Goal: Task Accomplishment & Management: Manage account settings

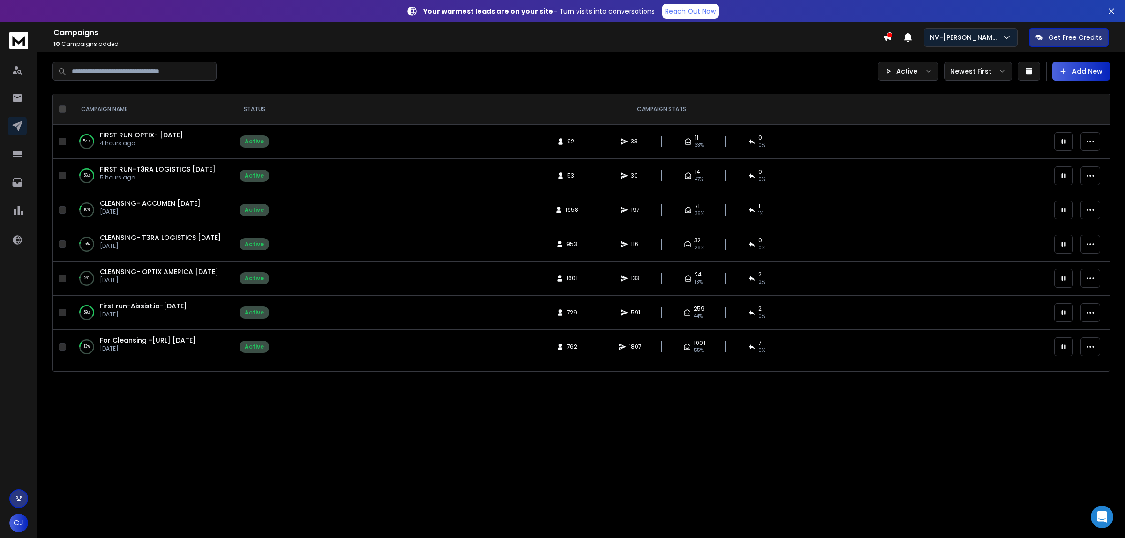
click at [977, 36] on div "NV-[PERSON_NAME]" at bounding box center [971, 37] width 82 height 9
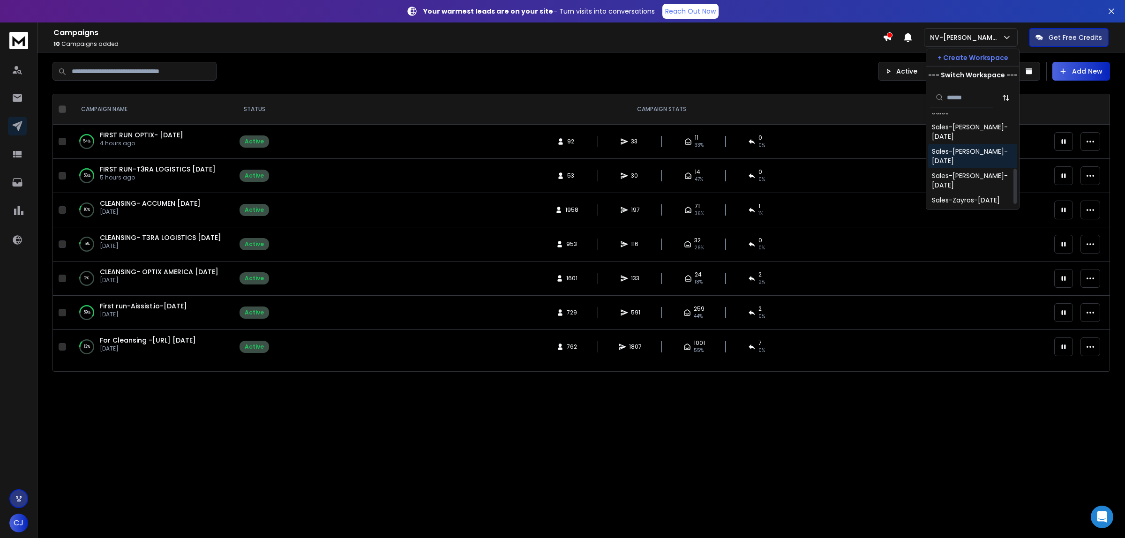
scroll to position [95, 0]
click at [957, 148] on div "Rico" at bounding box center [972, 146] width 89 height 15
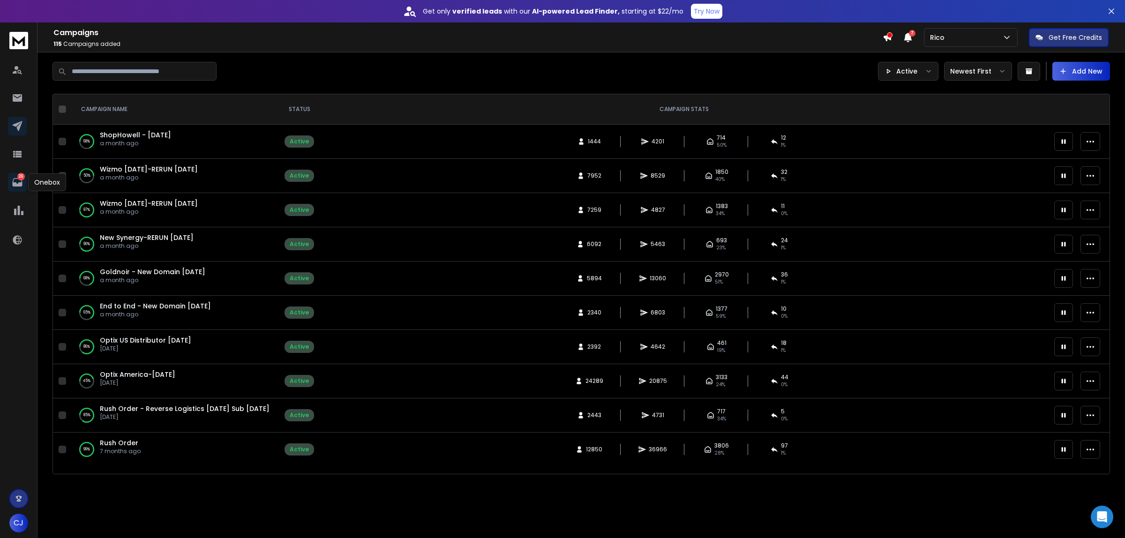
click at [16, 185] on icon at bounding box center [17, 182] width 10 height 8
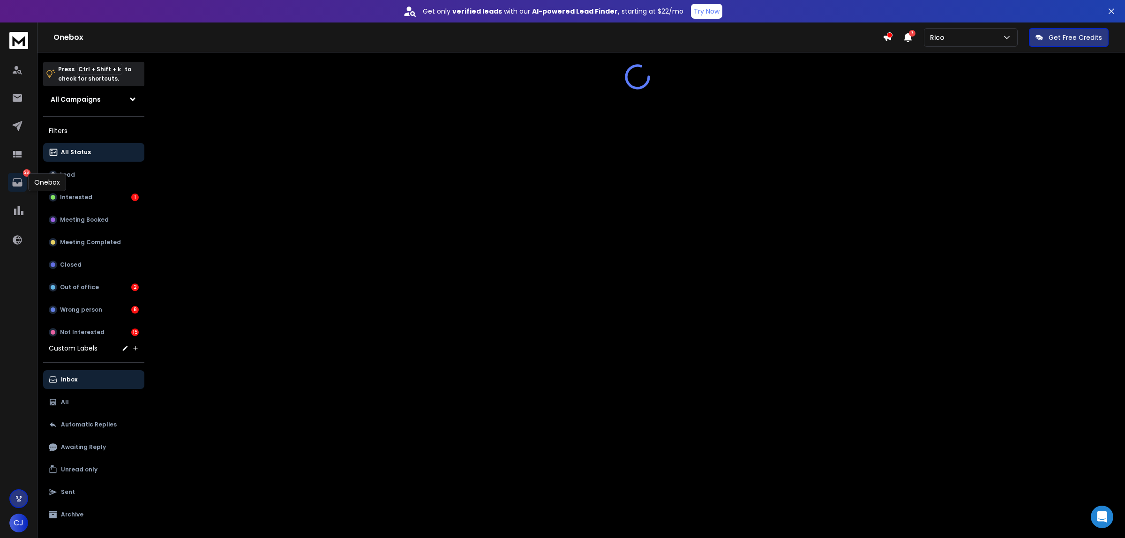
click at [21, 182] on icon at bounding box center [17, 182] width 10 height 8
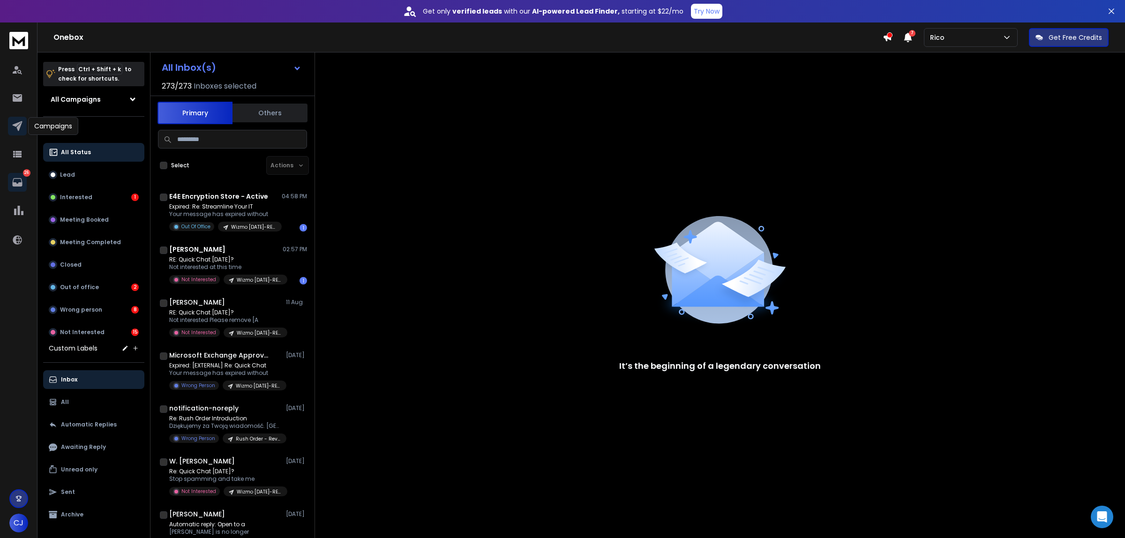
click at [16, 127] on icon at bounding box center [17, 125] width 11 height 11
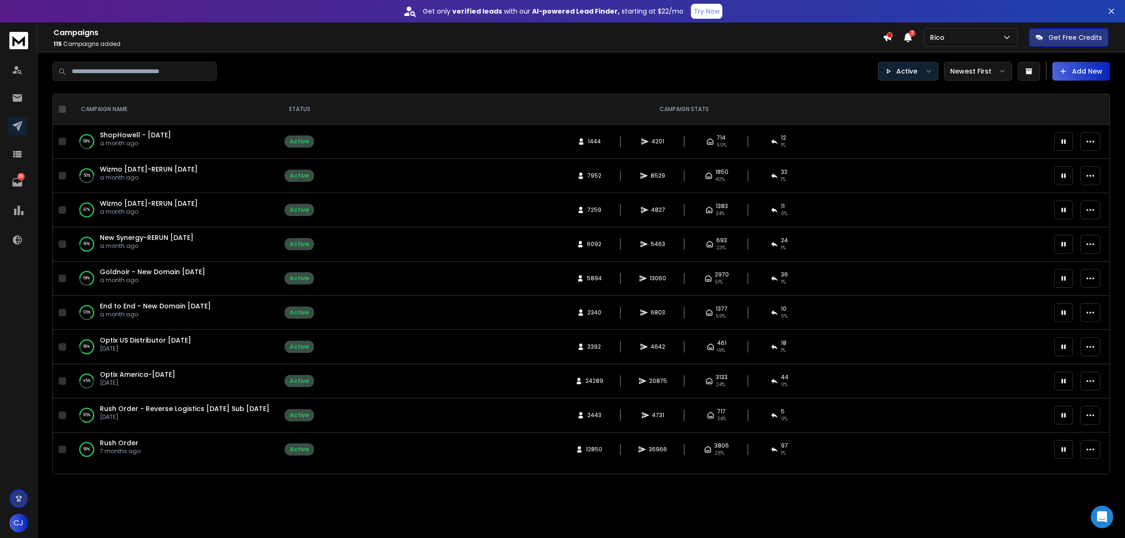
click at [910, 73] on p "Active" at bounding box center [906, 71] width 21 height 9
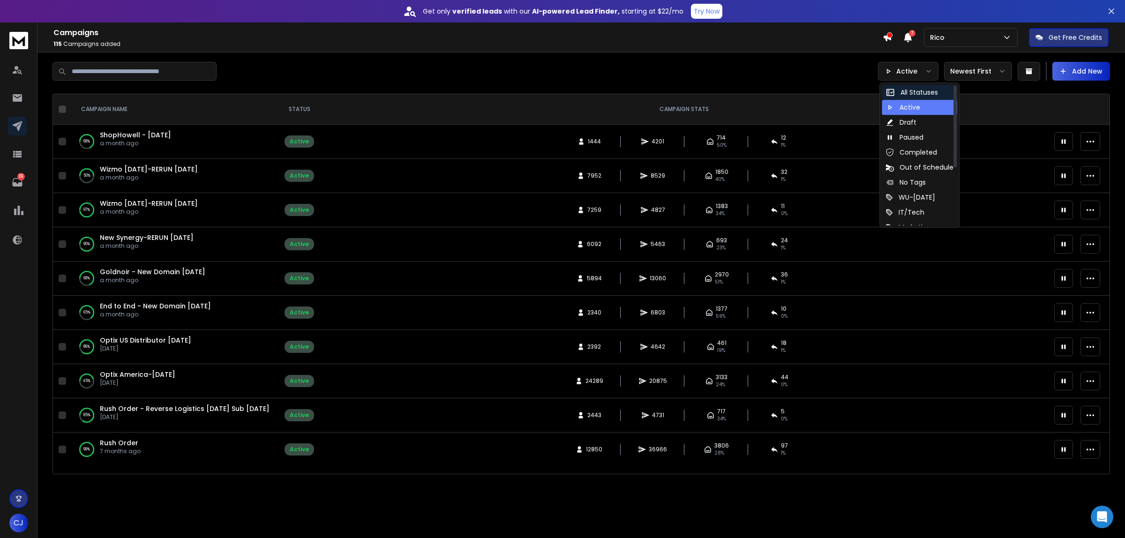
click at [914, 92] on div "All Statuses" at bounding box center [911, 92] width 52 height 9
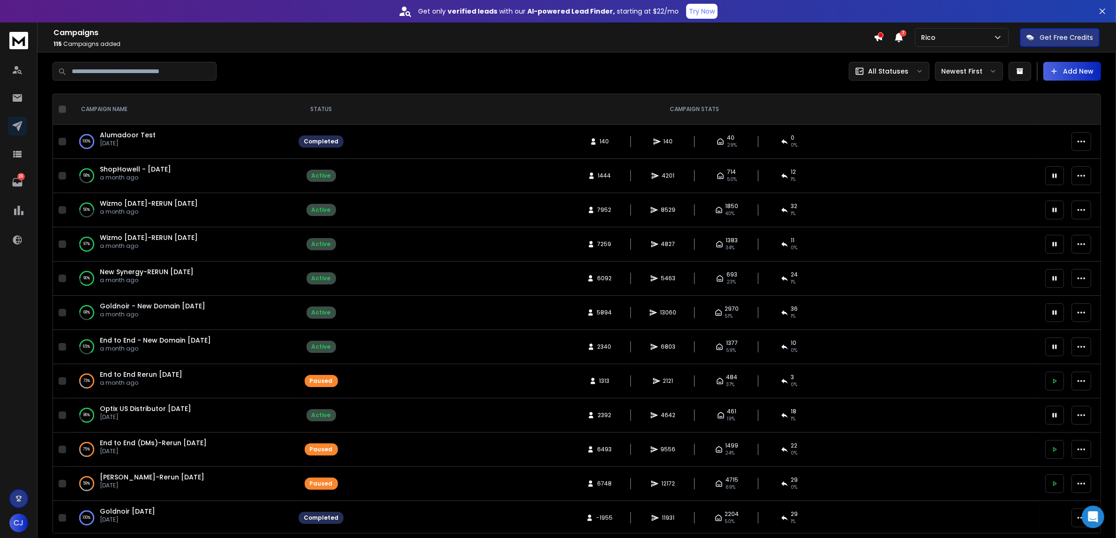
click at [173, 136] on div "100 % Alumadoor Test 4 days ago" at bounding box center [181, 141] width 204 height 22
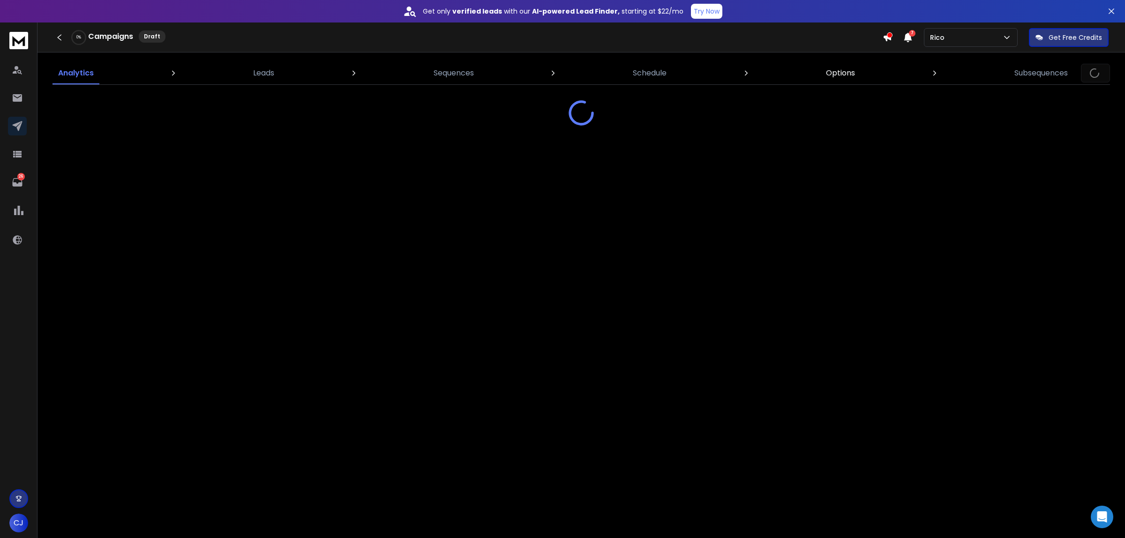
click at [844, 74] on p "Options" at bounding box center [840, 72] width 29 height 11
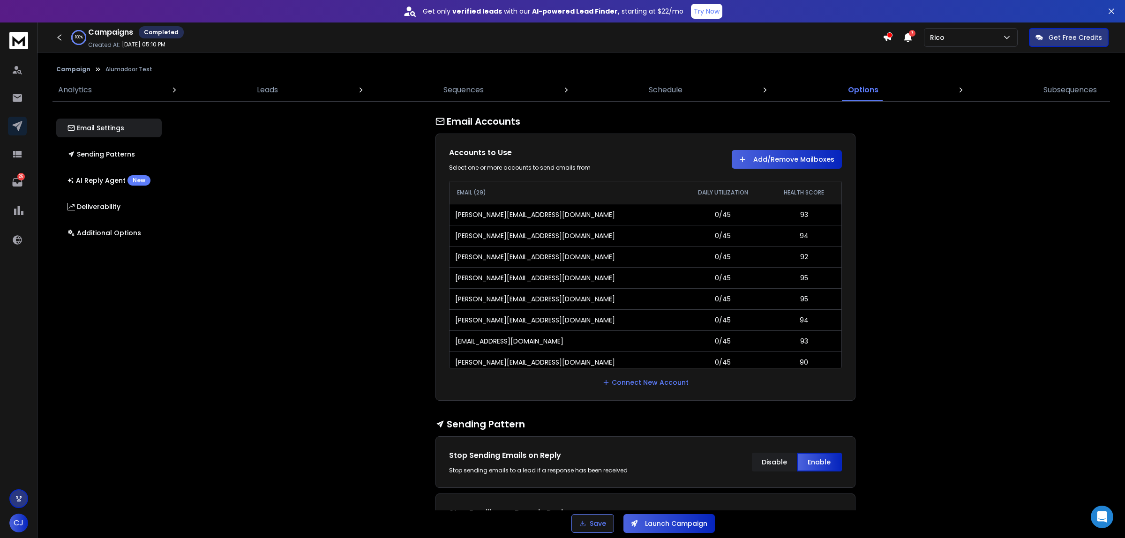
click at [844, 73] on div "Campaign Alumadoor Test" at bounding box center [580, 69] width 1057 height 15
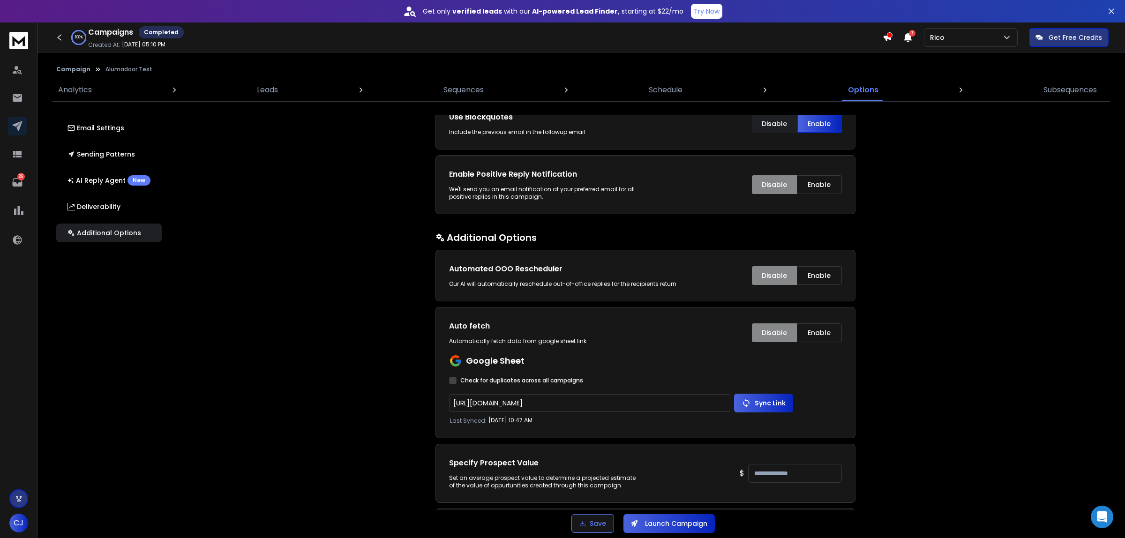
scroll to position [1757, 0]
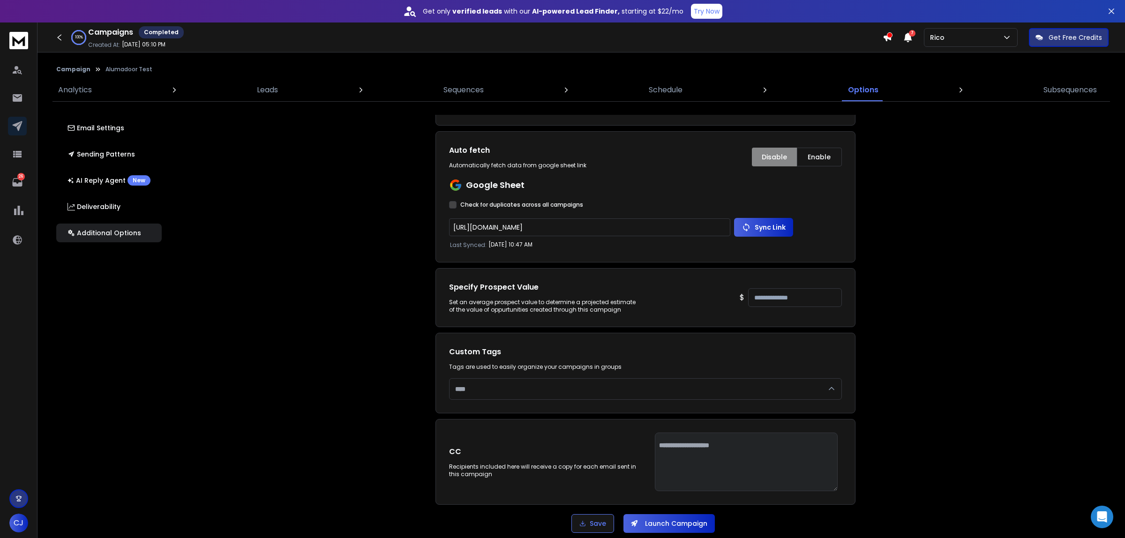
click at [522, 226] on link "https://docs.google.com/spreadsheets/d/1NgfIZQdDiZfEZaxQGKA6qkeWQOTdJSqyNvOVZ1W…" at bounding box center [487, 227] width 69 height 9
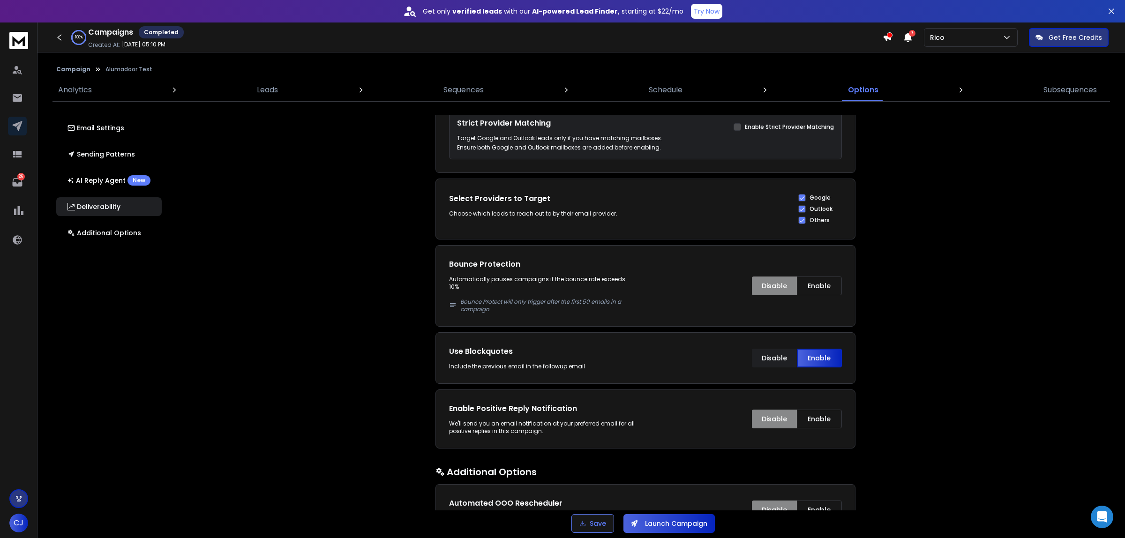
scroll to position [1581, 0]
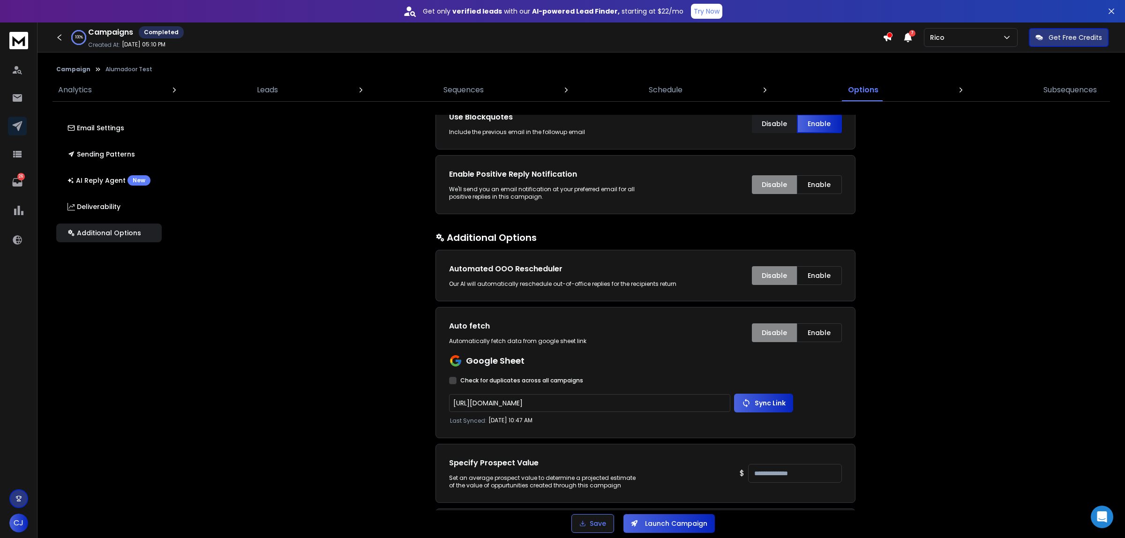
click at [775, 402] on p "Sync Link" at bounding box center [769, 402] width 31 height 9
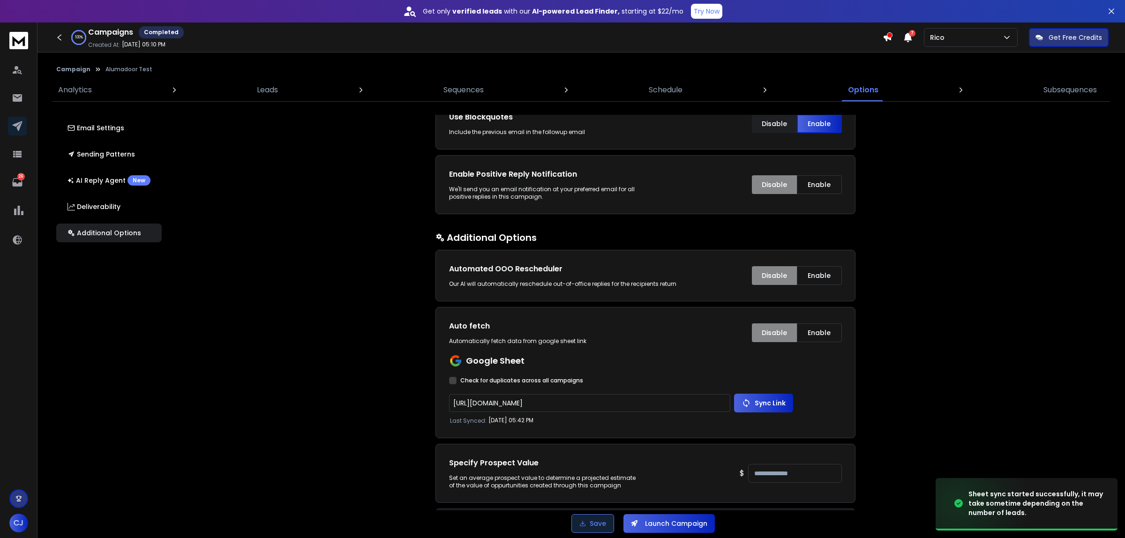
click at [582, 519] on button "Save" at bounding box center [592, 523] width 43 height 19
click at [273, 91] on p "Leads" at bounding box center [267, 89] width 21 height 11
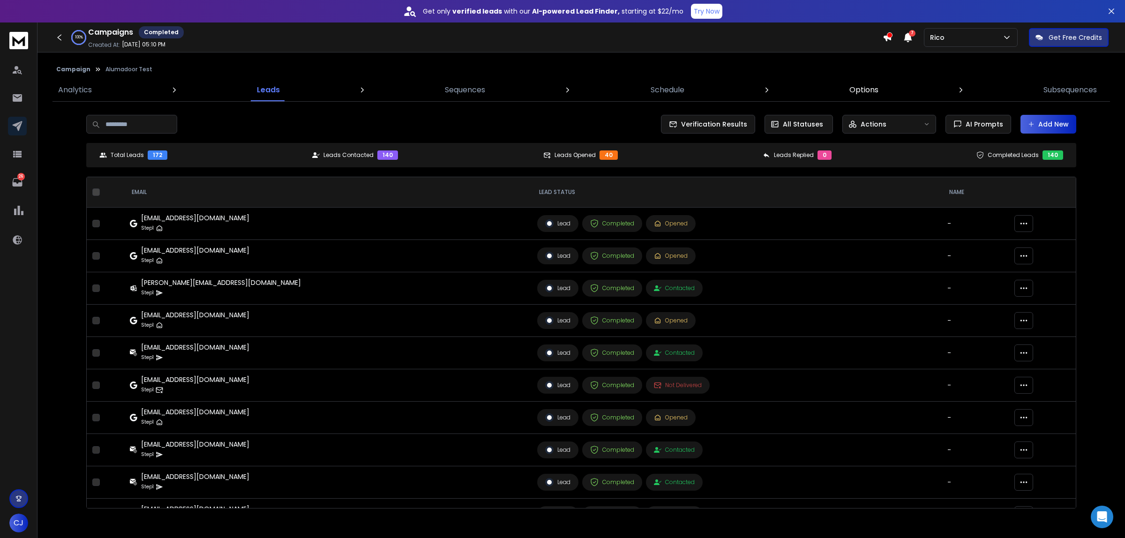
click at [857, 85] on p "Options" at bounding box center [863, 89] width 29 height 11
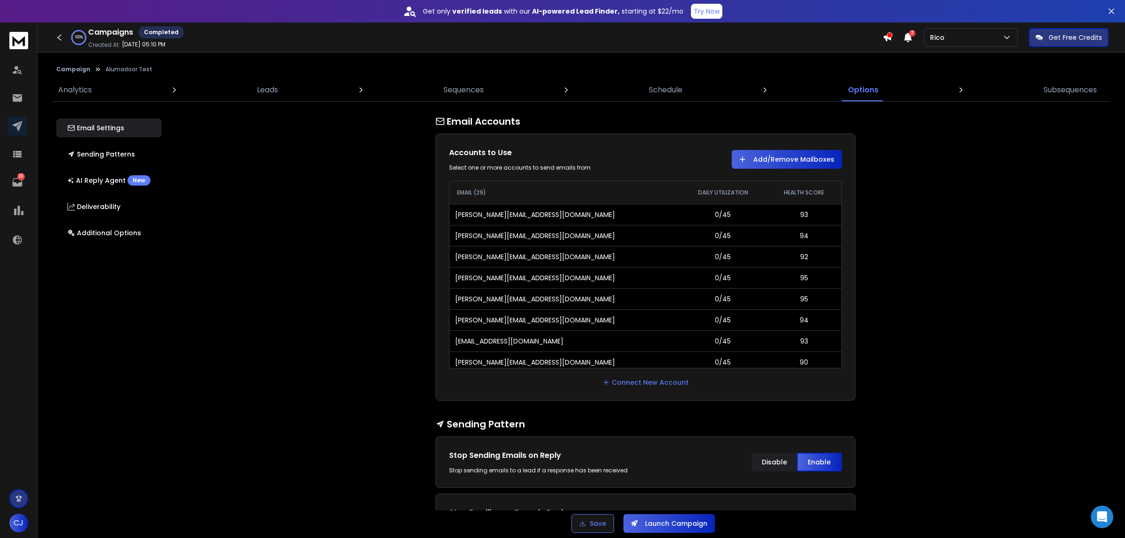
click at [693, 523] on button "Launch Campaign" at bounding box center [668, 523] width 91 height 19
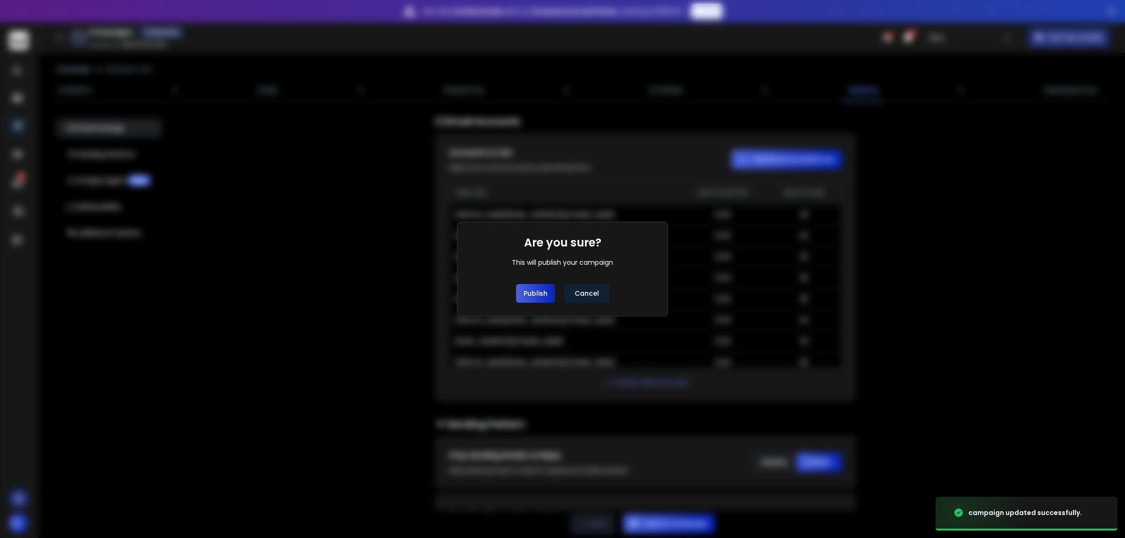
click at [526, 290] on button "Publish" at bounding box center [535, 293] width 39 height 19
